Goal: Task Accomplishment & Management: Manage account settings

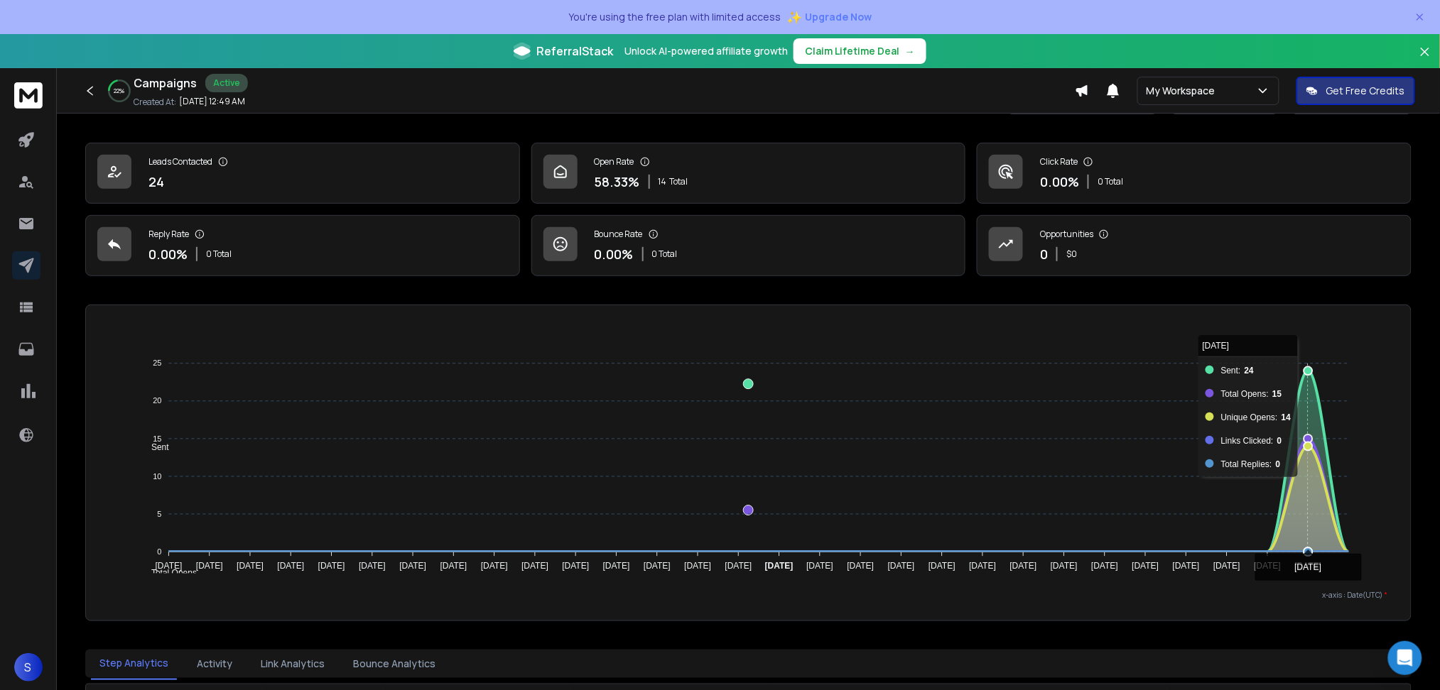
scroll to position [94, 0]
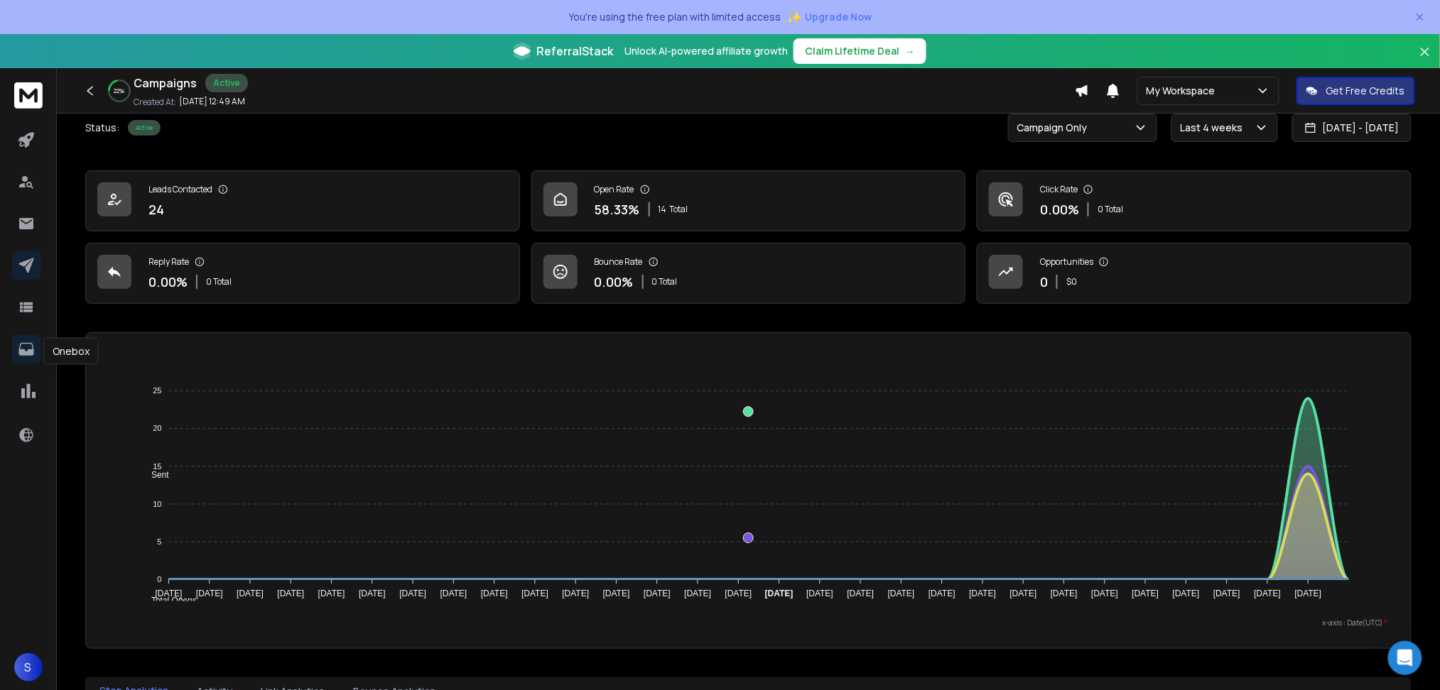
click at [31, 346] on icon at bounding box center [26, 349] width 17 height 17
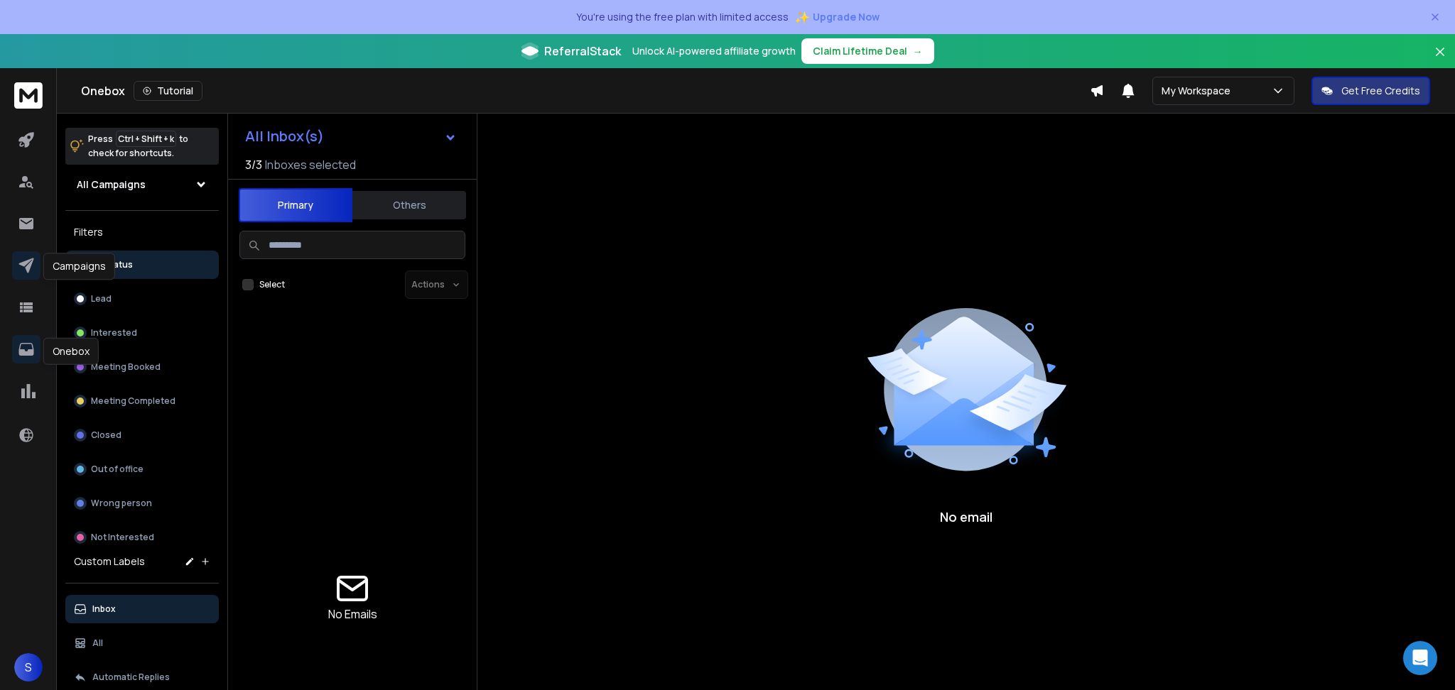
click at [23, 266] on icon at bounding box center [25, 266] width 15 height 15
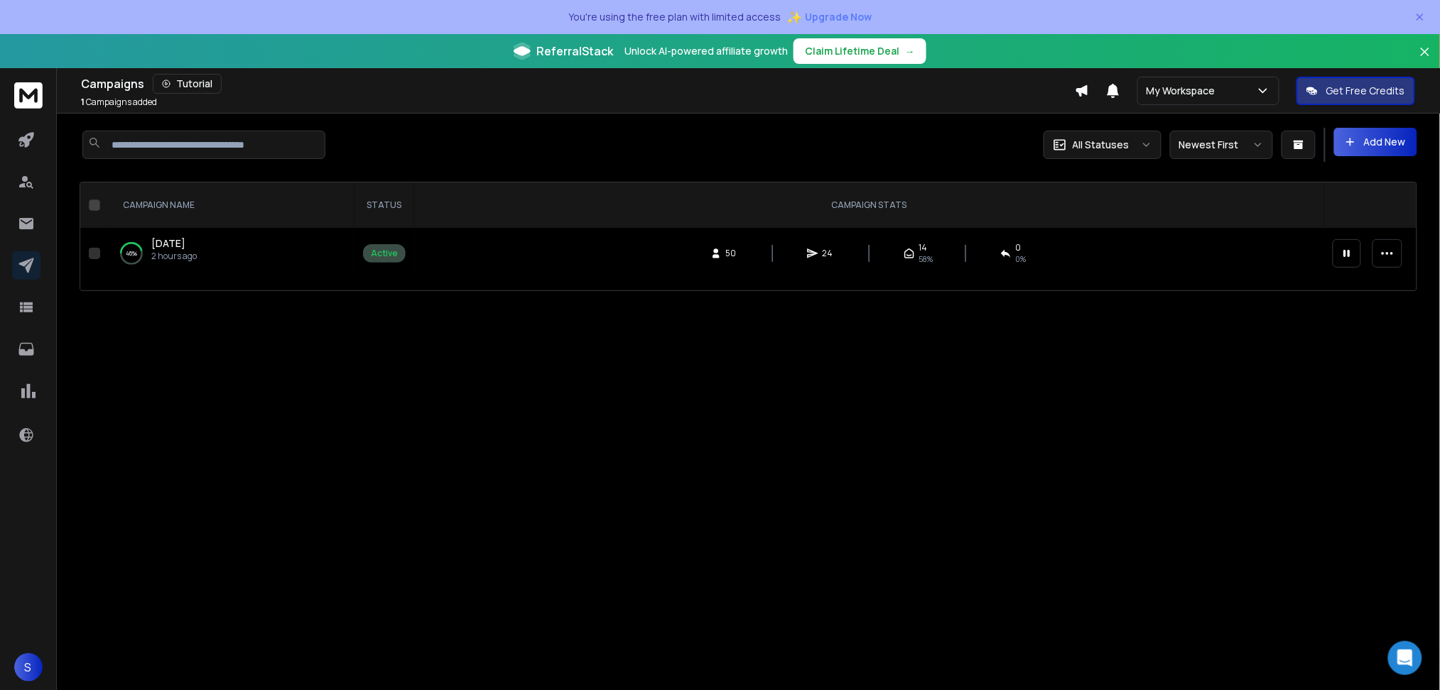
click at [607, 257] on div "50 24 14 58 % 0 0 %" at bounding box center [869, 253] width 893 height 23
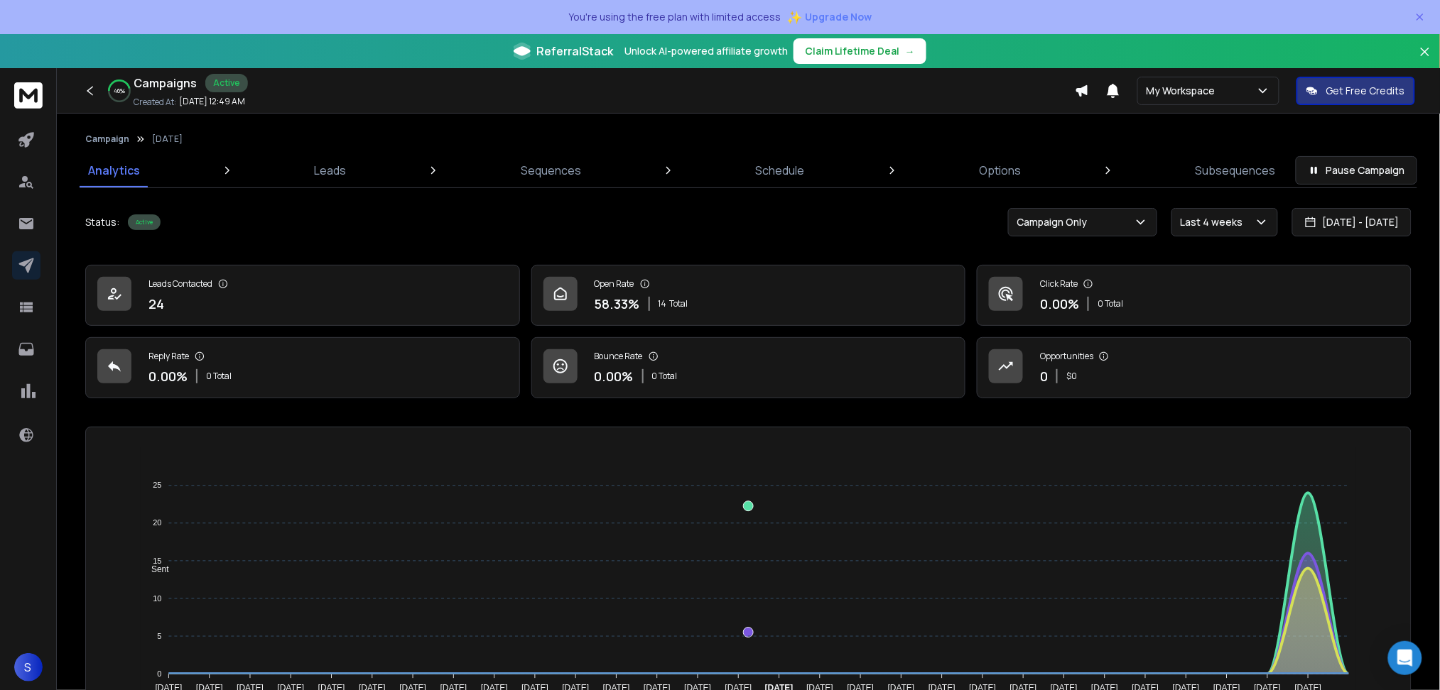
click at [822, 170] on div "Analytics Leads Sequences Schedule Options Subsequences" at bounding box center [682, 170] width 1205 height 34
click at [531, 164] on p "Sequences" at bounding box center [551, 170] width 60 height 17
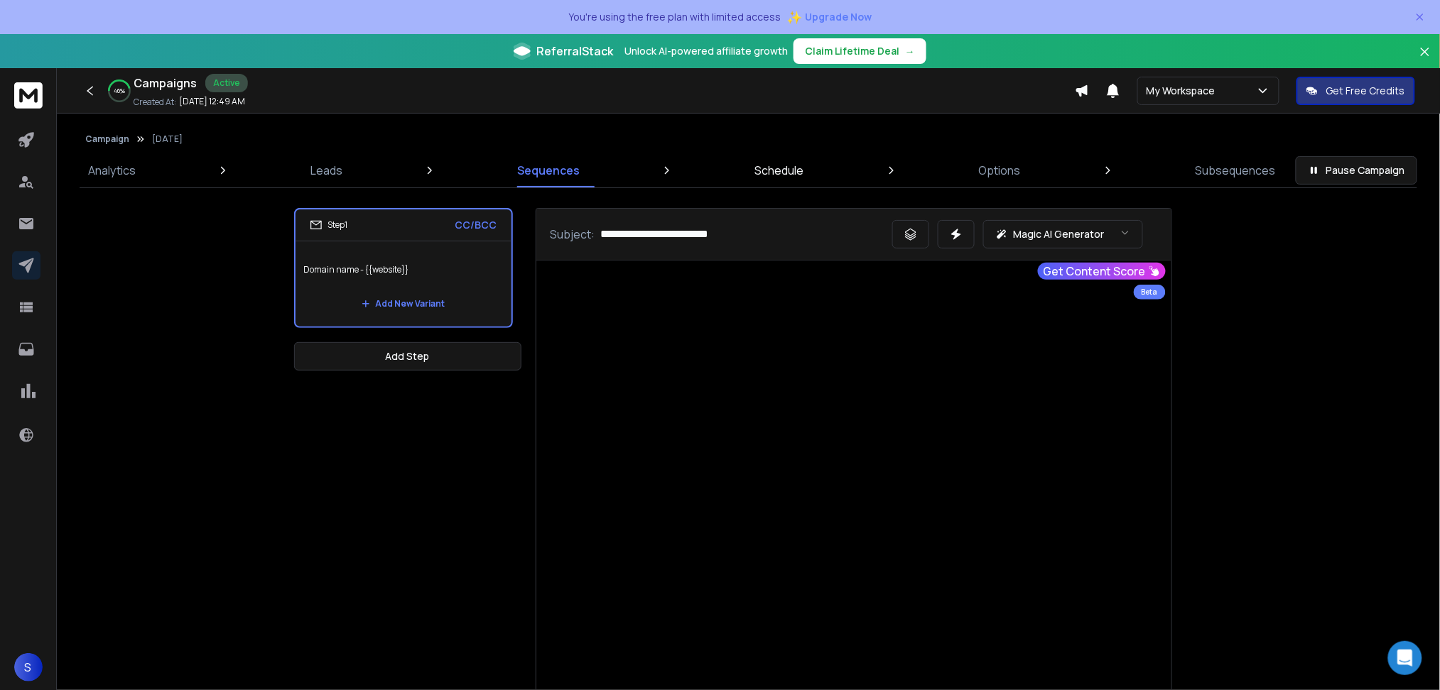
click at [787, 173] on p "Schedule" at bounding box center [779, 170] width 49 height 17
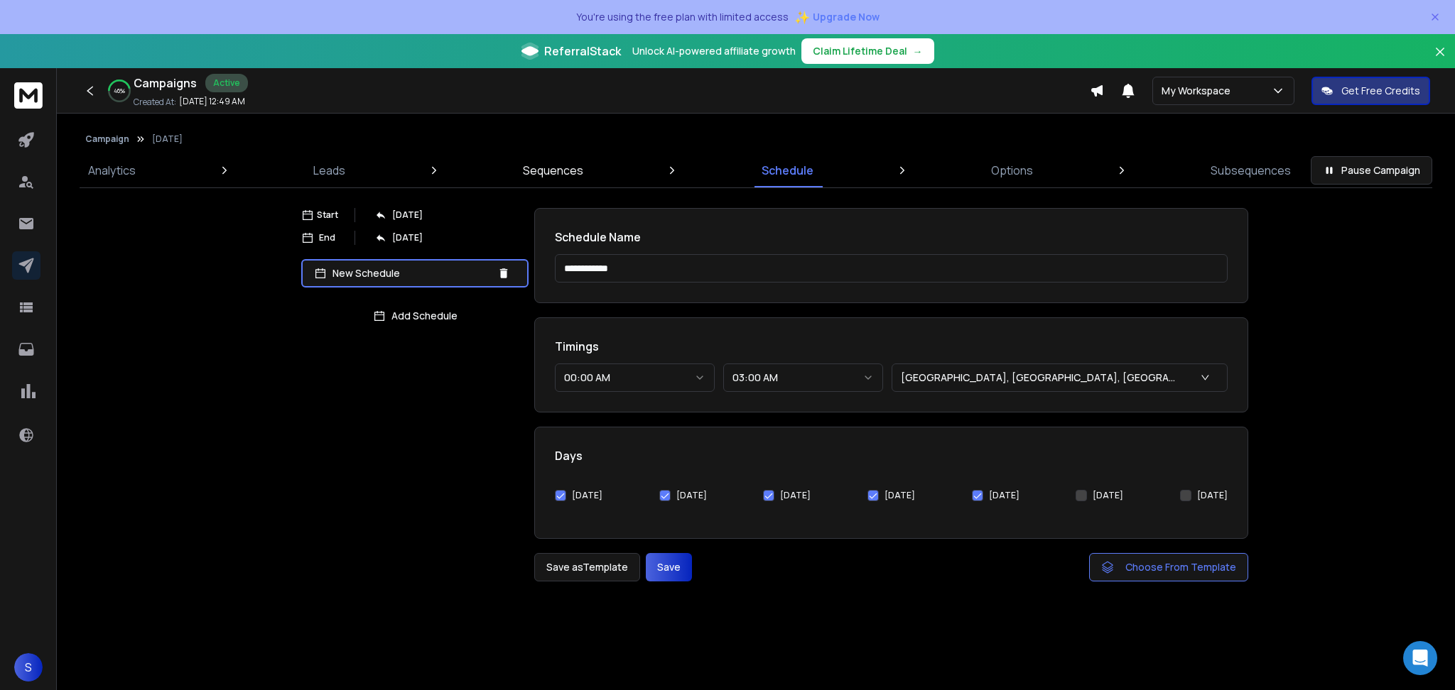
click at [549, 183] on link "Sequences" at bounding box center [552, 170] width 77 height 34
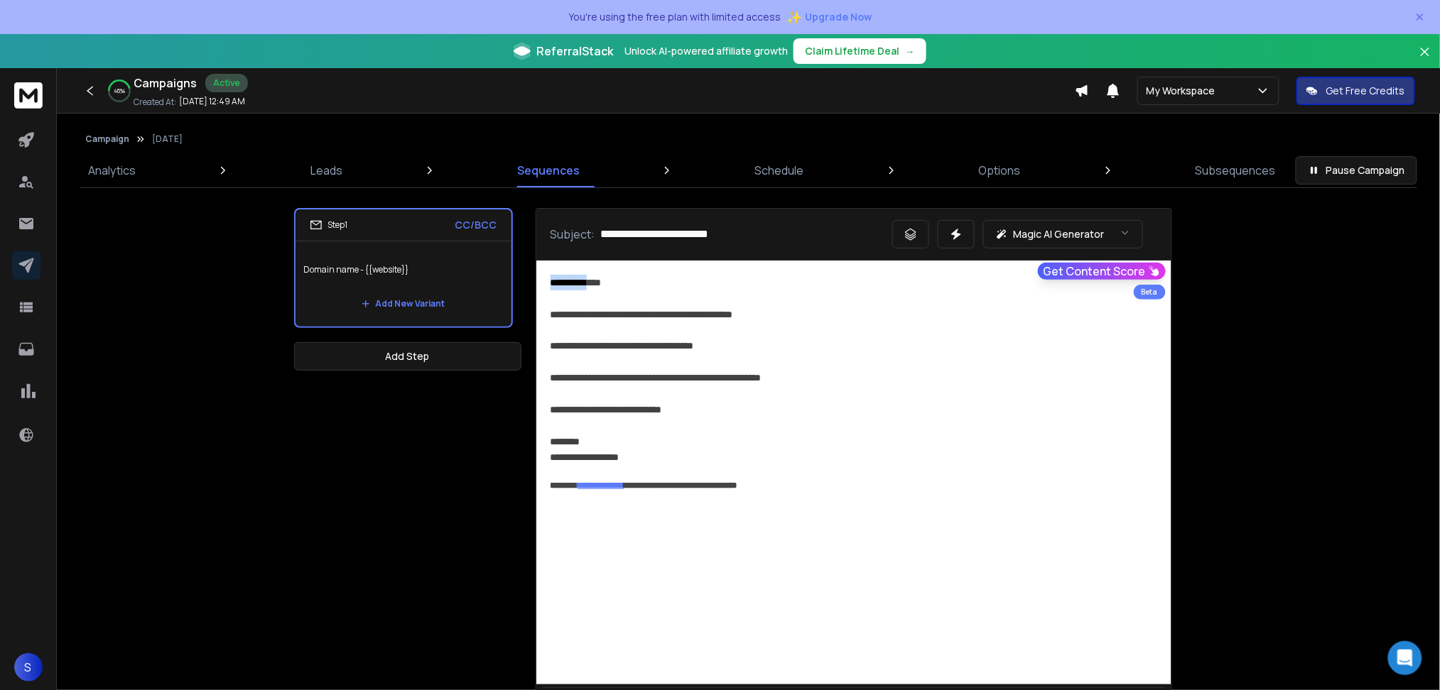
drag, startPoint x: 595, startPoint y: 284, endPoint x: 428, endPoint y: 284, distance: 167.6
click at [428, 284] on div "**********" at bounding box center [748, 467] width 909 height 518
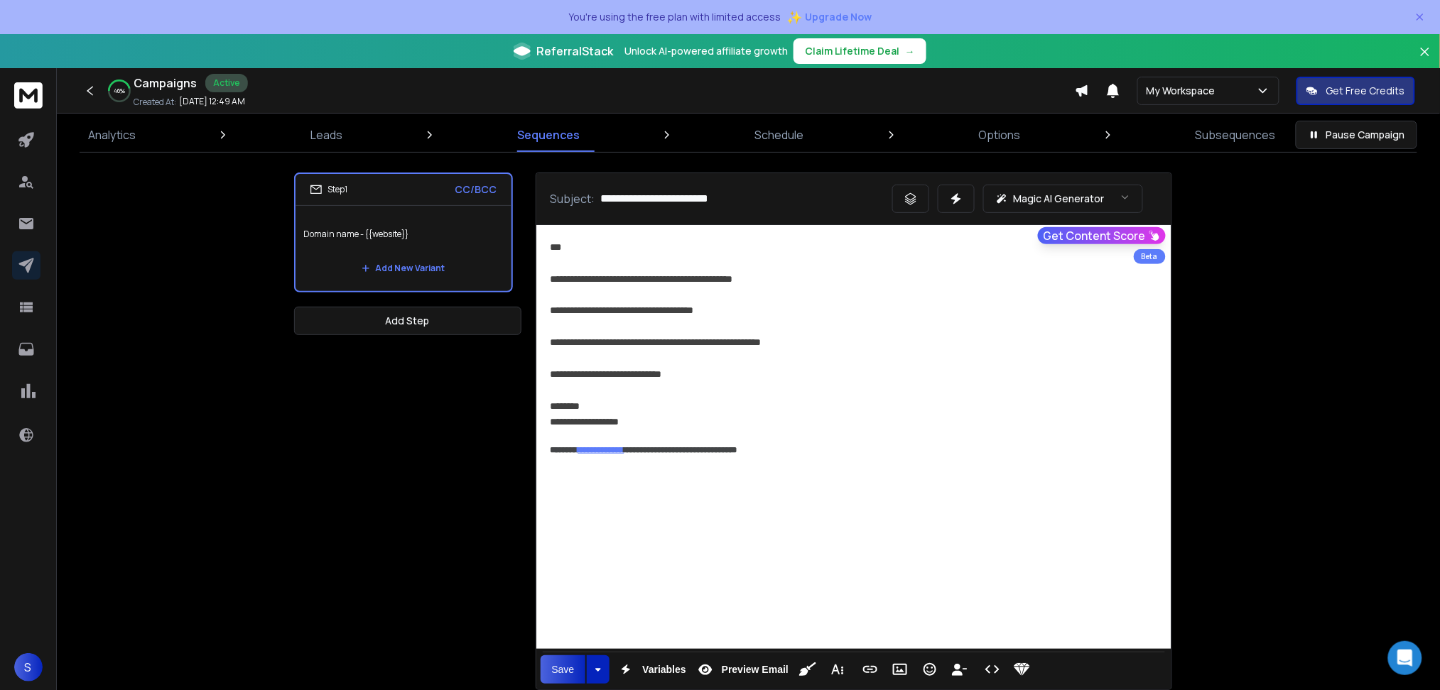
scroll to position [55, 0]
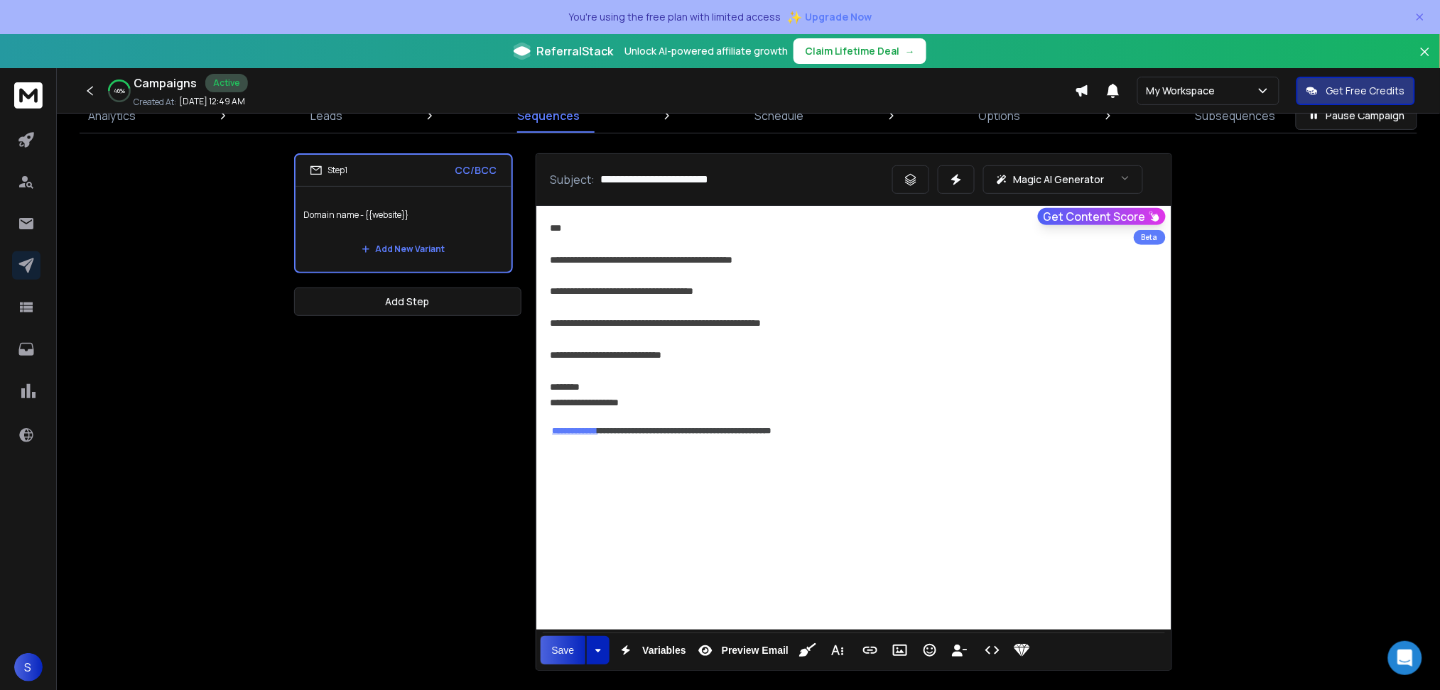
click at [1394, 273] on div "**********" at bounding box center [748, 412] width 1337 height 529
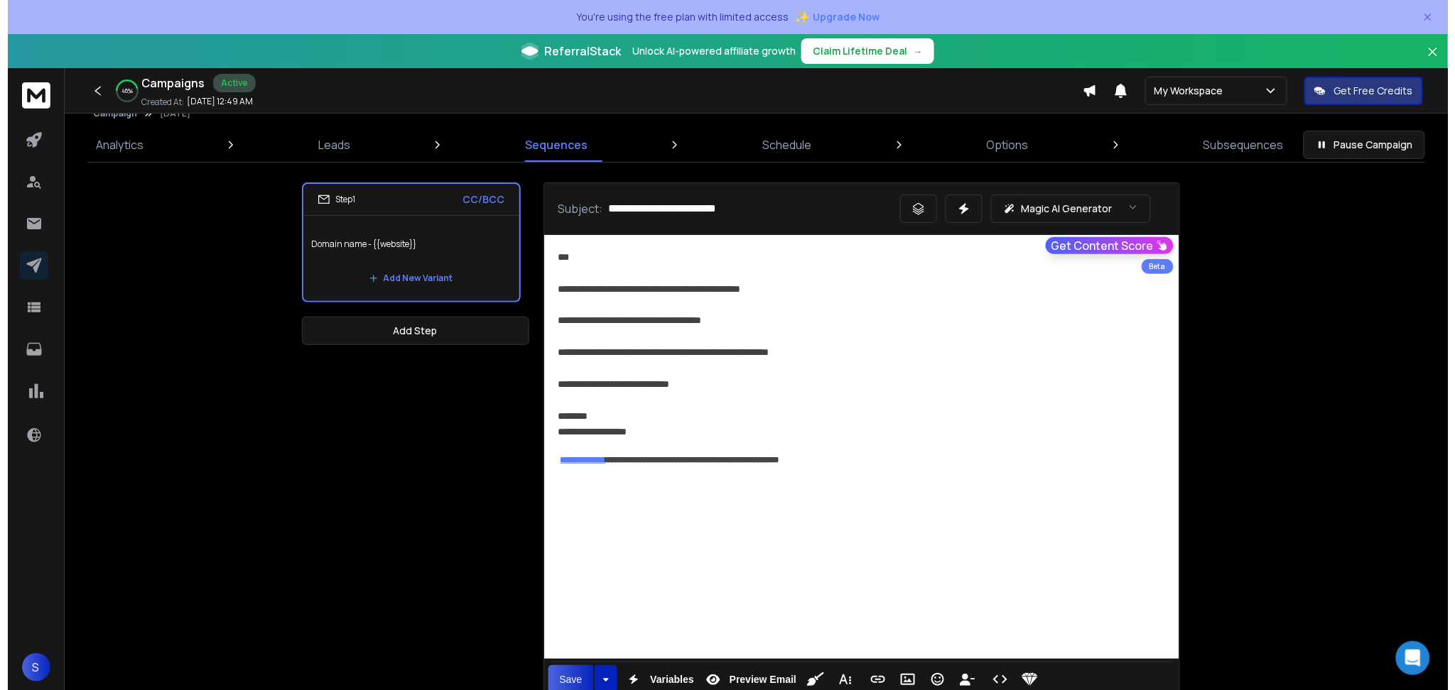
scroll to position [0, 0]
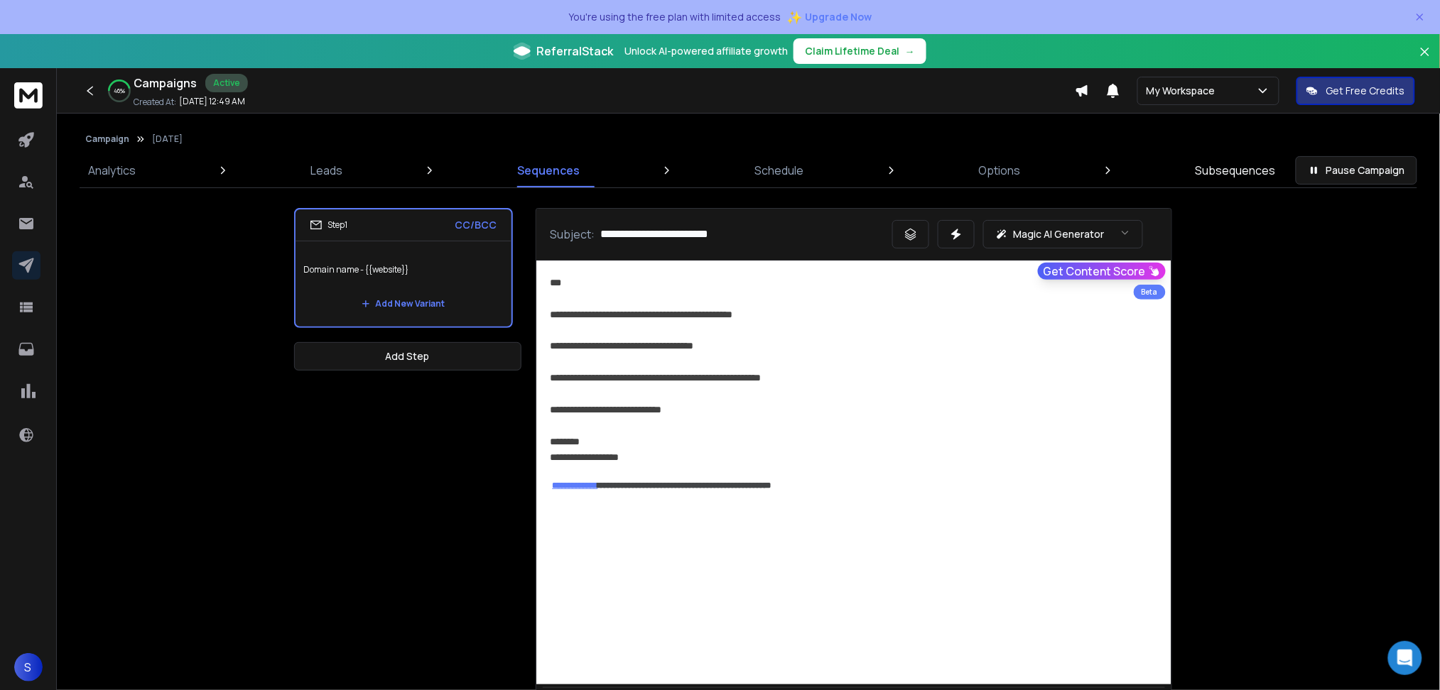
click at [1260, 170] on p "Subsequences" at bounding box center [1235, 170] width 80 height 17
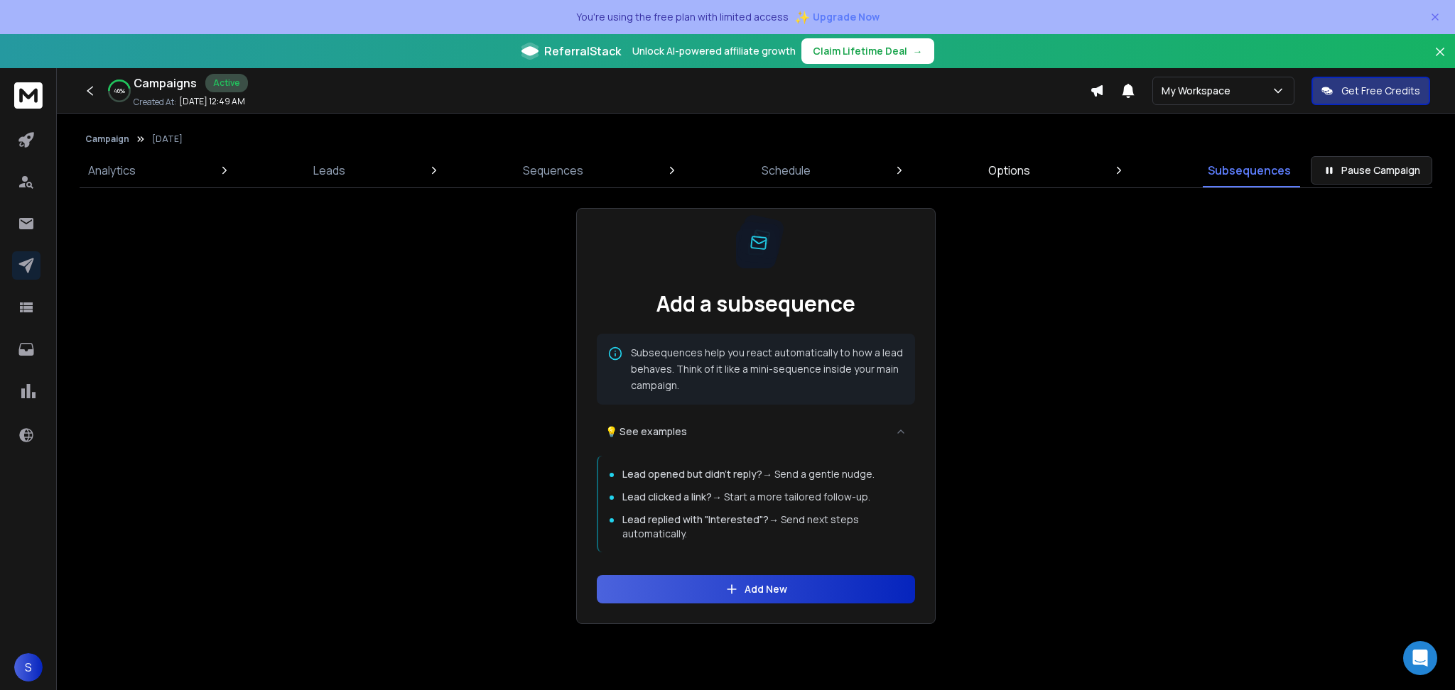
click at [1030, 175] on p "Options" at bounding box center [1009, 170] width 42 height 17
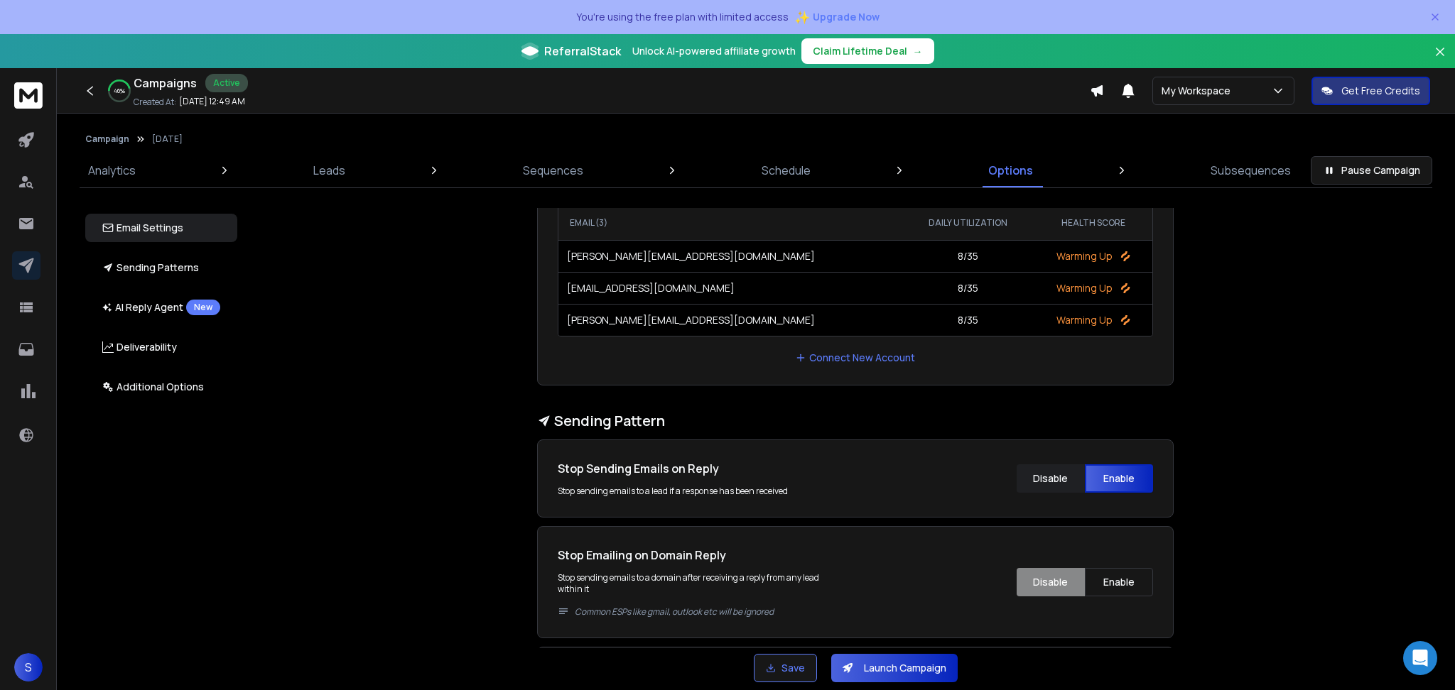
scroll to position [189, 0]
